Goal: Task Accomplishment & Management: Manage account settings

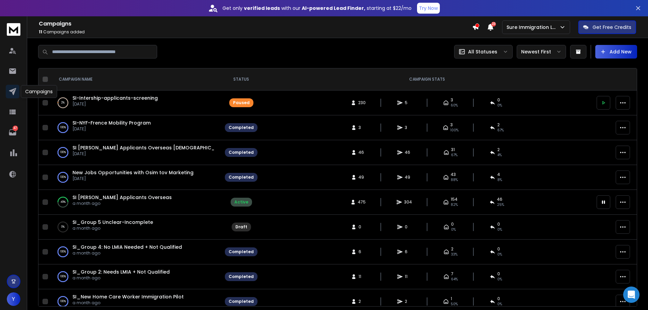
click at [12, 85] on link at bounding box center [13, 92] width 14 height 14
click at [545, 29] on p "Sure Immigration LTD" at bounding box center [533, 27] width 53 height 7
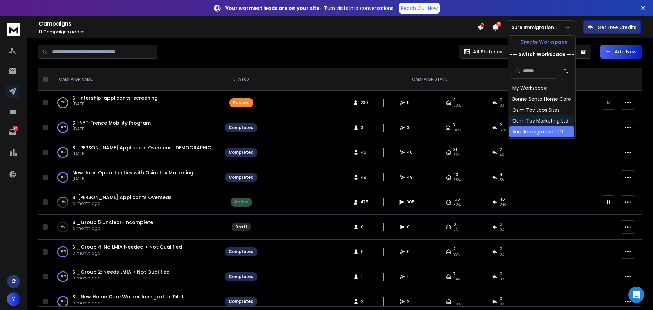
click at [539, 119] on div "Osim Tov Marketing Ltd" at bounding box center [540, 120] width 56 height 7
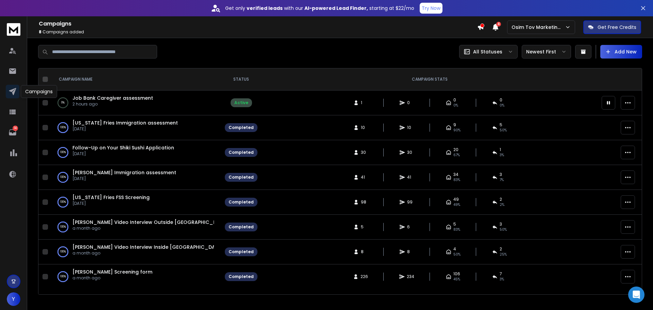
click at [14, 91] on icon at bounding box center [12, 91] width 7 height 7
click at [120, 101] on span "Job Bank Caregiver assessment" at bounding box center [112, 98] width 81 height 7
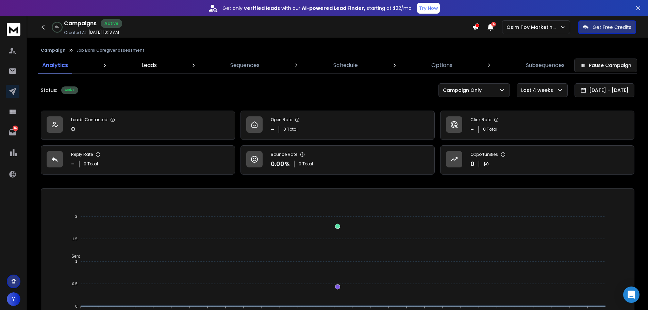
click at [149, 61] on p "Leads" at bounding box center [149, 65] width 15 height 8
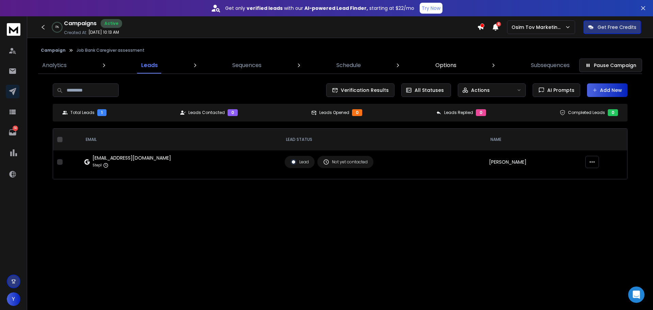
click at [457, 70] on link "Options" at bounding box center [445, 65] width 29 height 16
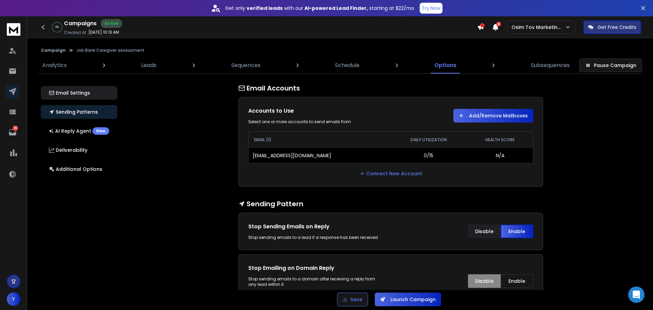
click at [67, 114] on p "Sending Patterns" at bounding box center [73, 112] width 49 height 7
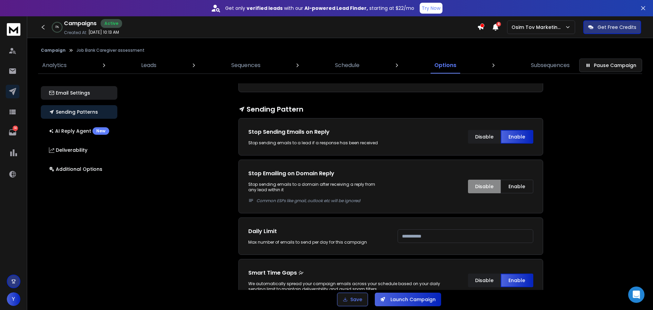
scroll to position [116, 0]
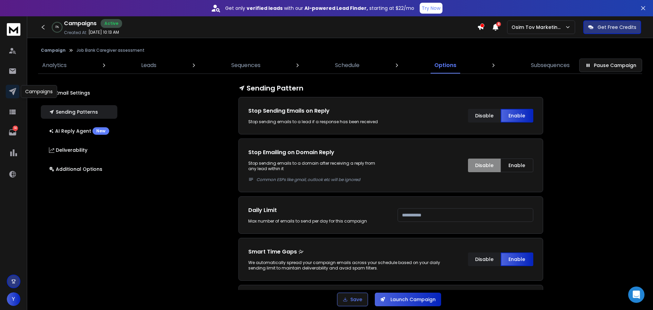
click at [10, 94] on icon at bounding box center [13, 91] width 8 height 8
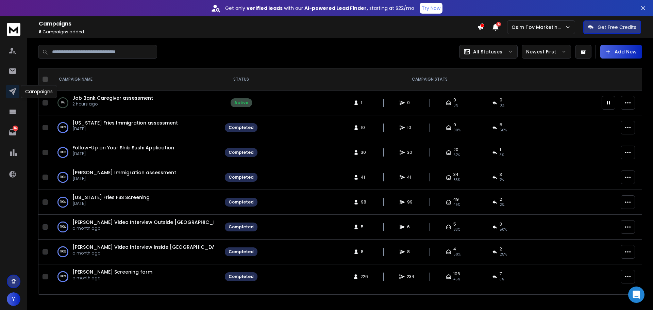
click at [16, 89] on icon at bounding box center [13, 91] width 8 height 8
